Goal: Task Accomplishment & Management: Manage account settings

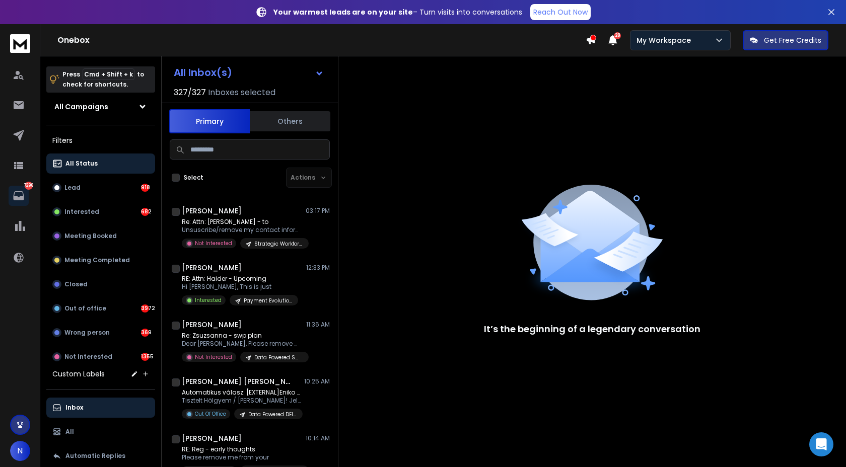
click at [697, 42] on div "My Workspace" at bounding box center [681, 40] width 88 height 10
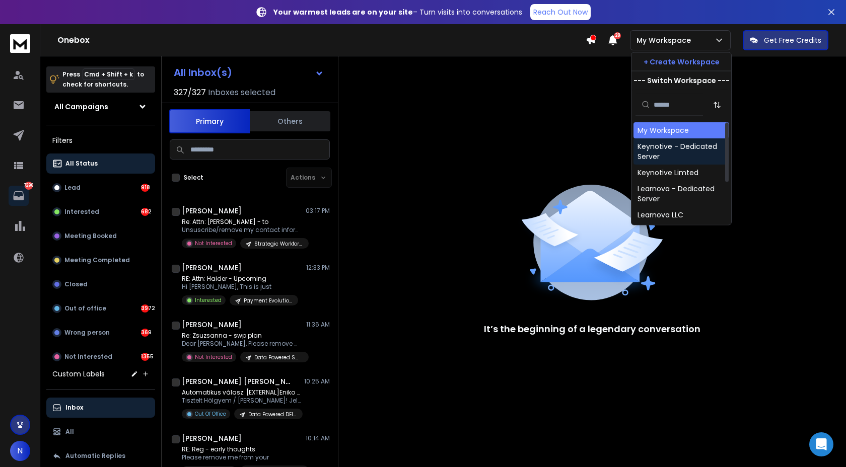
click at [676, 153] on div "Keynotive - Dedicated Server" at bounding box center [682, 152] width 88 height 20
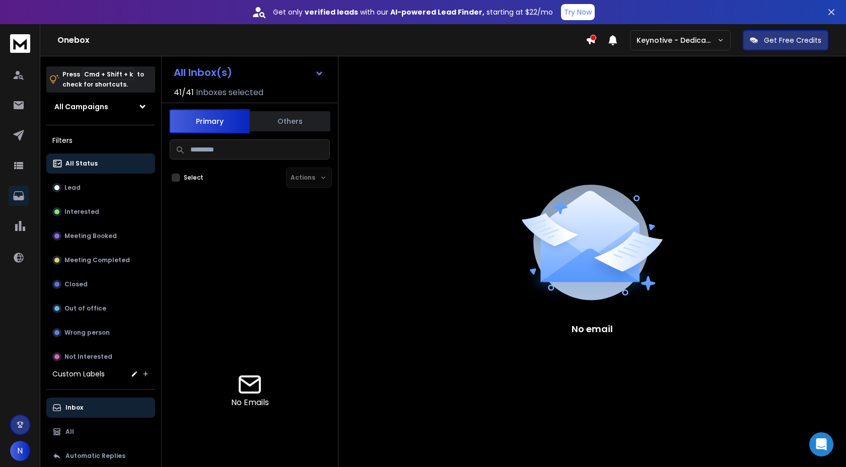
click at [306, 123] on button "Others" at bounding box center [290, 121] width 81 height 22
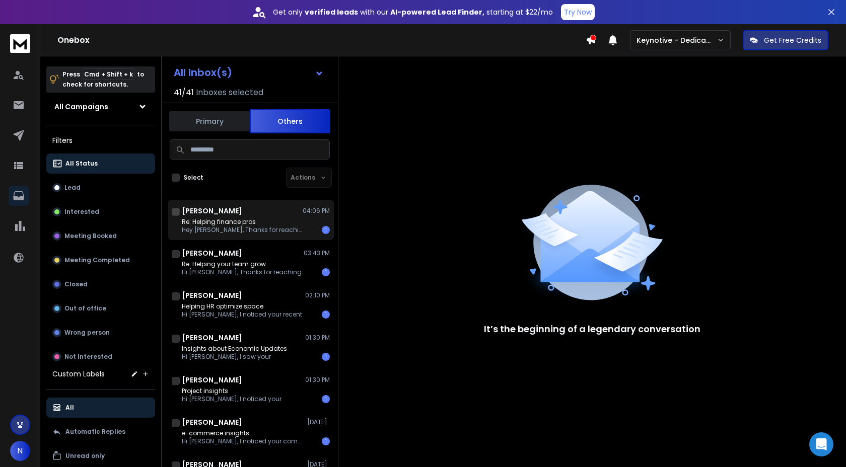
click at [257, 232] on p "Hey Marco, Thanks for reaching" at bounding box center [242, 230] width 121 height 8
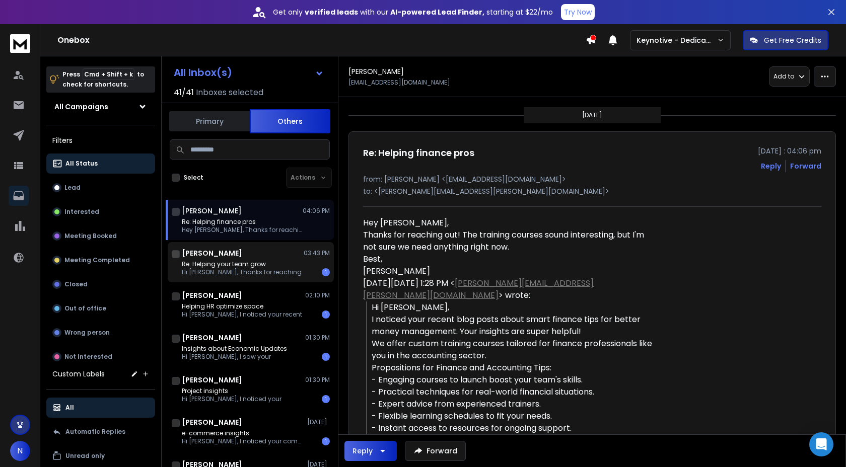
click at [238, 271] on p "Hi Gina, Thanks for reaching" at bounding box center [242, 272] width 120 height 8
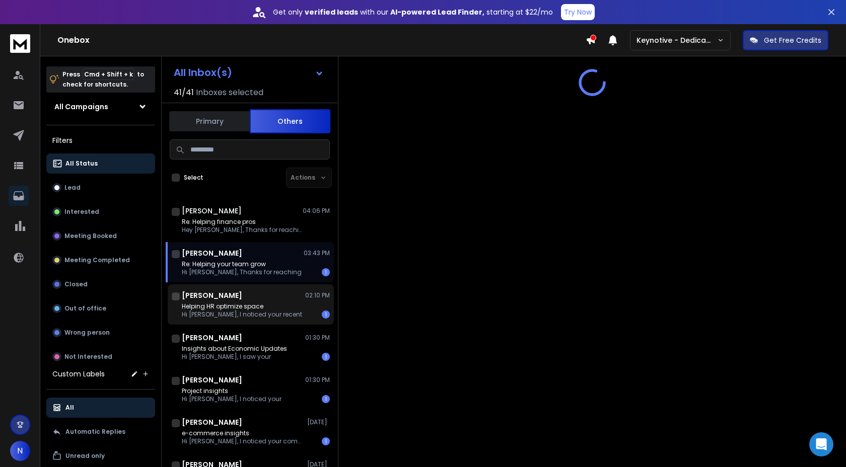
click at [232, 321] on div "Shafin Ahmed 02:10 PM Helping HR optimize space Hi Jordan, I noticed your recen…" at bounding box center [251, 305] width 166 height 40
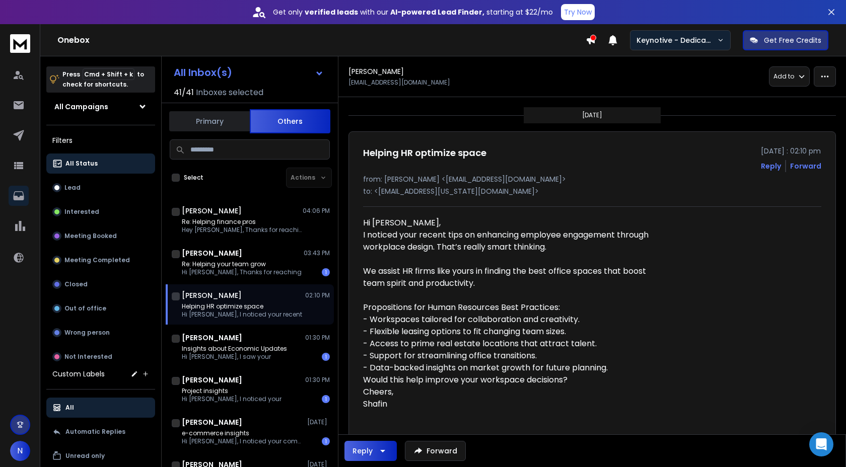
click at [680, 40] on p "Keynotive - Dedicated Server" at bounding box center [677, 40] width 81 height 10
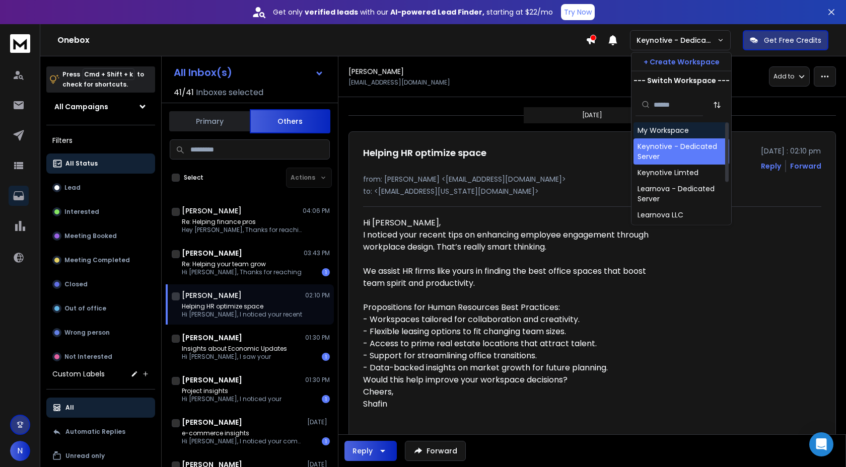
click at [670, 126] on div "My Workspace" at bounding box center [663, 130] width 51 height 10
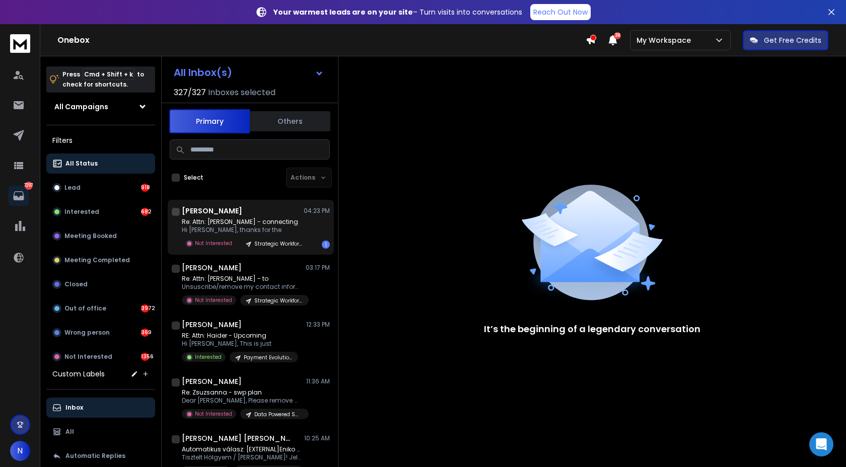
click at [241, 200] on div "Shea S 04:23 PM Re: Attn: Shea - connecting Hi Heidi, thanks for the Not Intere…" at bounding box center [251, 227] width 166 height 55
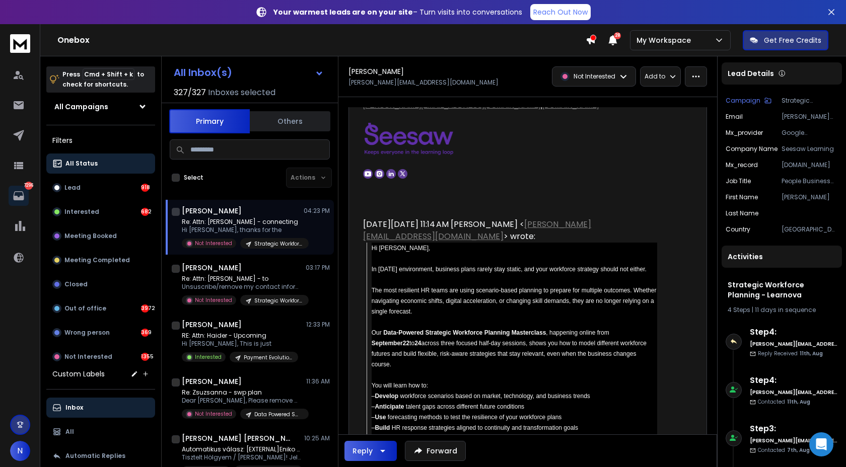
scroll to position [186, 0]
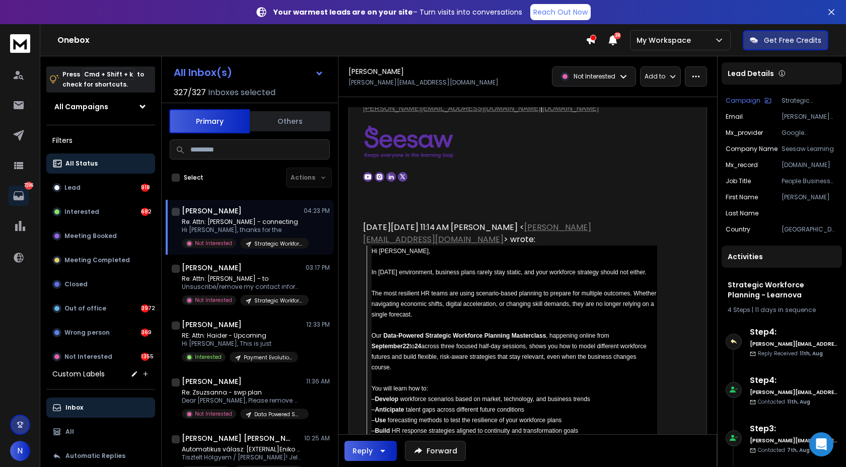
click at [290, 123] on button "Others" at bounding box center [290, 121] width 81 height 22
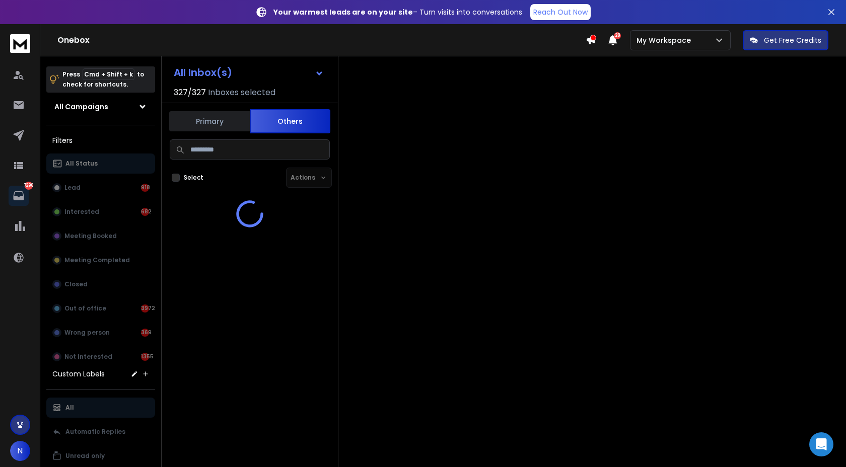
scroll to position [0, 0]
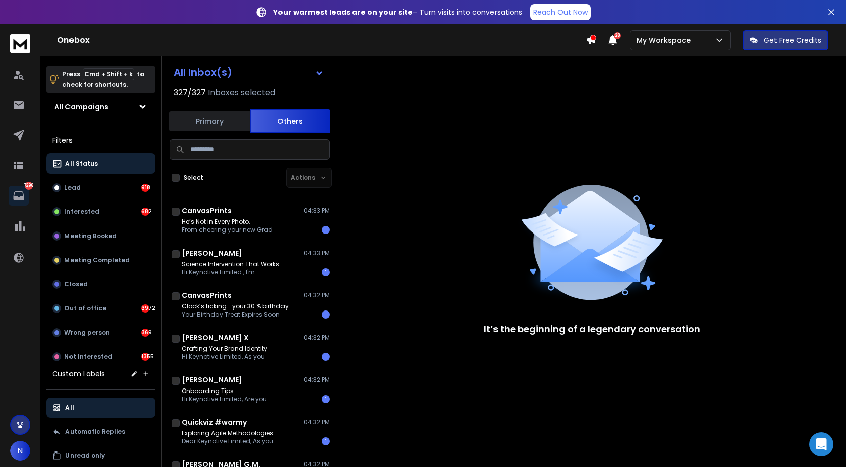
click at [219, 124] on button "Primary" at bounding box center [209, 121] width 81 height 22
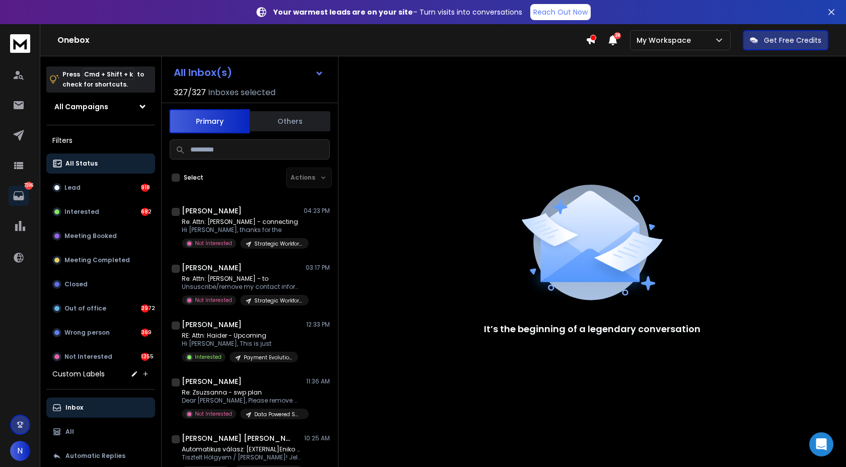
click at [281, 119] on button "Others" at bounding box center [290, 121] width 81 height 22
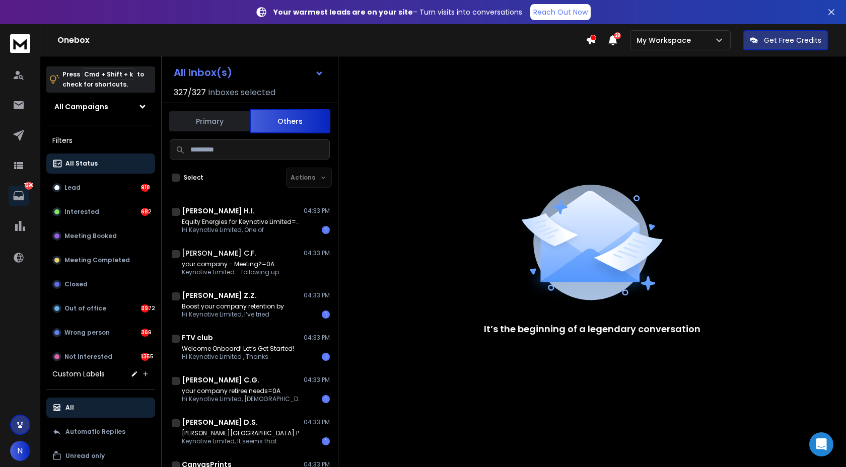
click at [201, 103] on div "All Inbox(s) 327 / 327 Inboxes selected Primary Others Select Actions Henry Igo…" at bounding box center [250, 289] width 176 height 467
click at [199, 116] on button "Primary" at bounding box center [209, 121] width 81 height 22
